Goal: Task Accomplishment & Management: Manage account settings

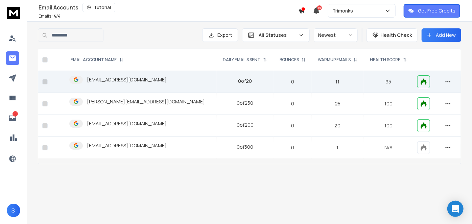
click at [221, 81] on td "0 of 20" at bounding box center [245, 80] width 57 height 18
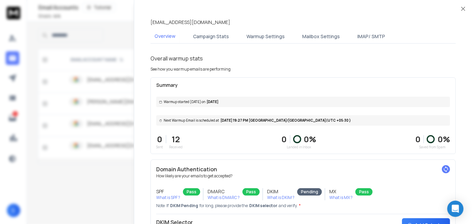
click at [328, 32] on button "Mailbox Settings" at bounding box center [321, 36] width 46 height 15
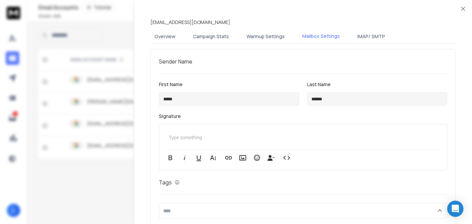
click at [362, 32] on button "IMAP/ SMTP" at bounding box center [371, 36] width 36 height 15
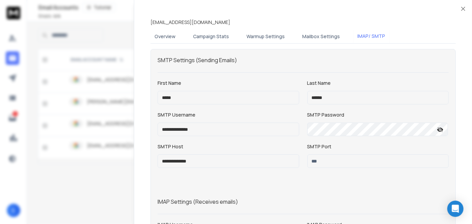
click at [271, 32] on button "Warmup Settings" at bounding box center [266, 36] width 46 height 15
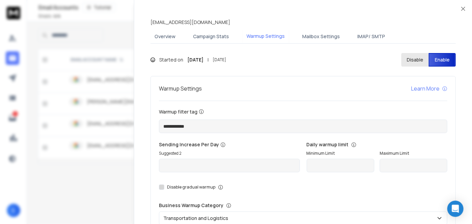
click at [216, 31] on button "Campaign Stats" at bounding box center [211, 36] width 44 height 15
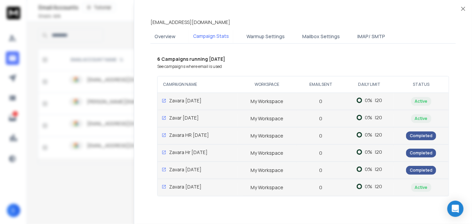
click at [316, 33] on button "Mailbox Settings" at bounding box center [321, 36] width 46 height 15
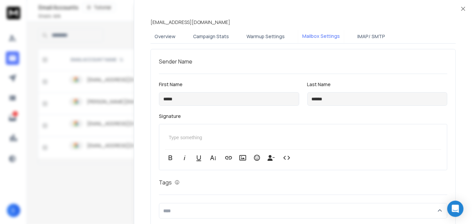
click at [168, 29] on div "[EMAIL_ADDRESS][DOMAIN_NAME] Overview Campaign Stats Warmup Settings Mailbox Se…" at bounding box center [303, 202] width 322 height 389
click at [168, 35] on button "Overview" at bounding box center [165, 36] width 29 height 15
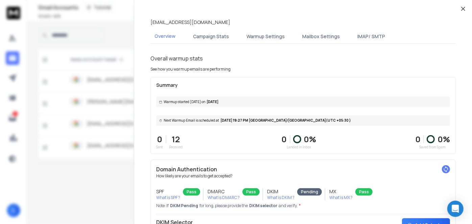
click at [462, 9] on icon "button" at bounding box center [463, 8] width 7 height 7
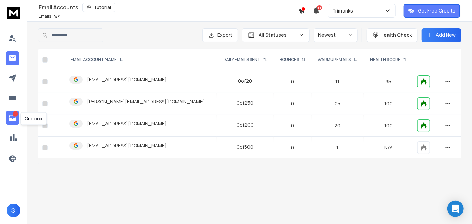
drag, startPoint x: 10, startPoint y: 117, endPoint x: 7, endPoint y: 119, distance: 3.8
click at [10, 118] on icon at bounding box center [12, 118] width 8 height 8
